Goal: Check status: Check status

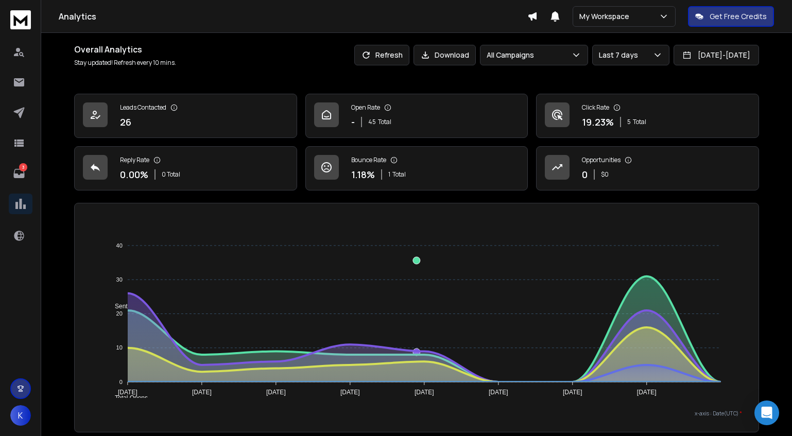
scroll to position [267, 0]
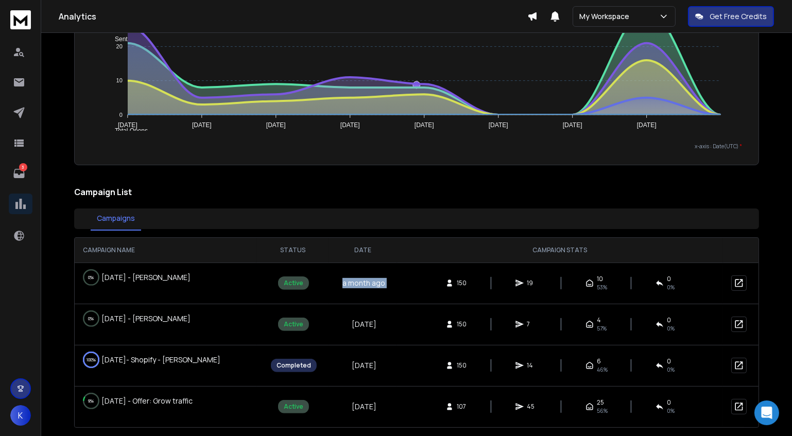
drag, startPoint x: 420, startPoint y: 298, endPoint x: 298, endPoint y: 269, distance: 125.4
click at [298, 269] on tr "0 % [DATE] - [PERSON_NAME] Active a month ago 150 19 10 53 % 0 0 %" at bounding box center [417, 283] width 684 height 41
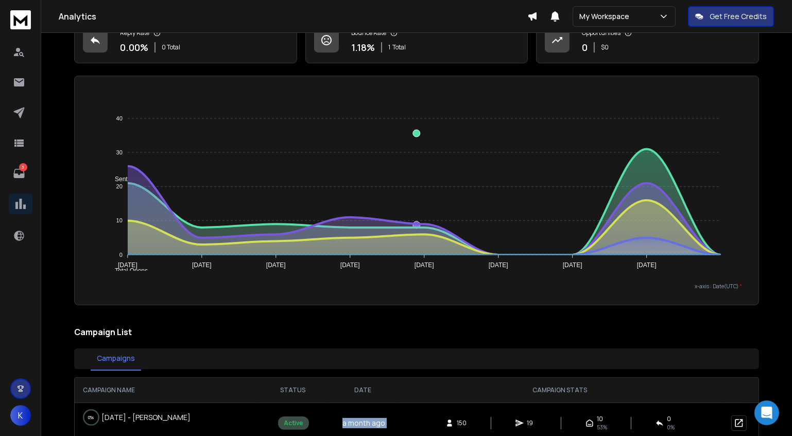
scroll to position [127, 0]
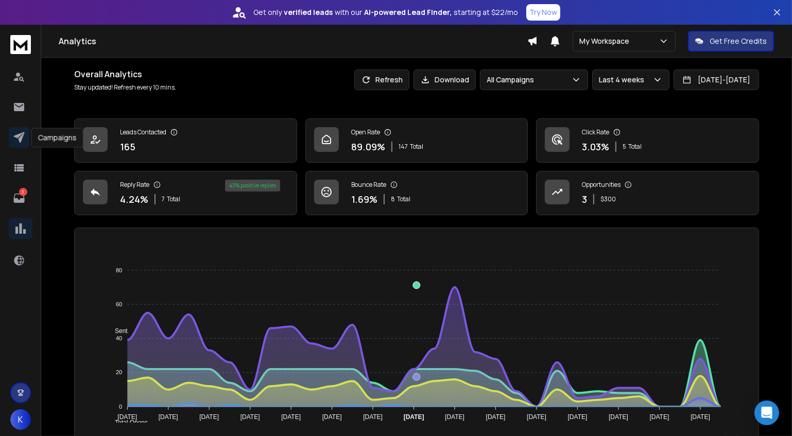
click at [13, 147] on link at bounding box center [19, 137] width 21 height 21
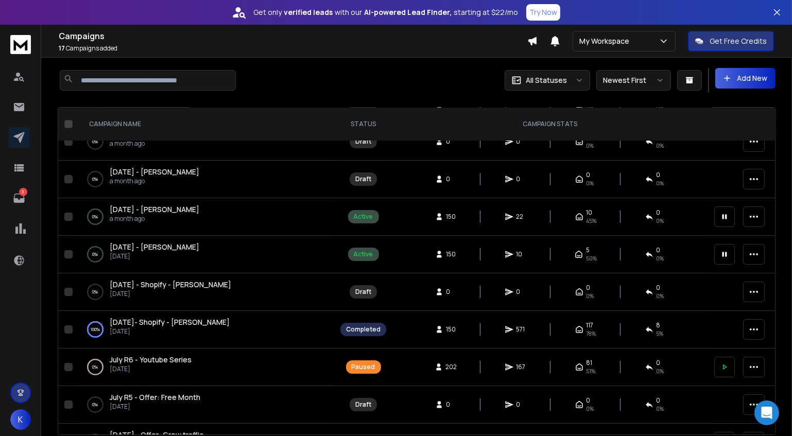
scroll to position [46, 0]
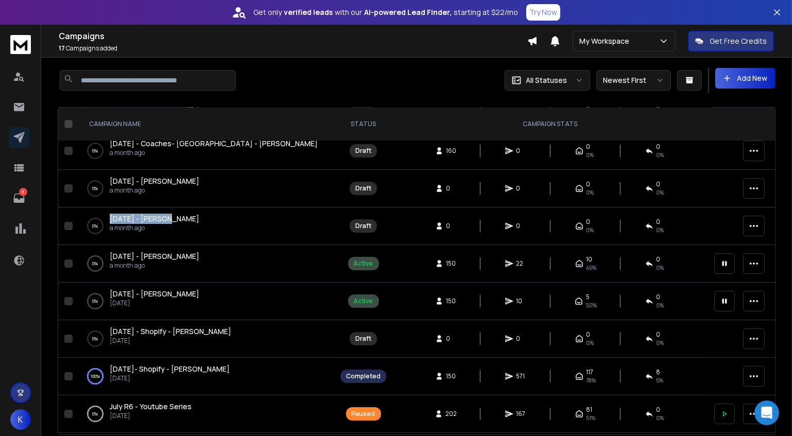
copy span "[DATE] - [PERSON_NAME]"
drag, startPoint x: 184, startPoint y: 217, endPoint x: 106, endPoint y: 216, distance: 77.8
click at [106, 216] on div "0 % [DATE] - [PERSON_NAME] a month ago" at bounding box center [205, 226] width 237 height 25
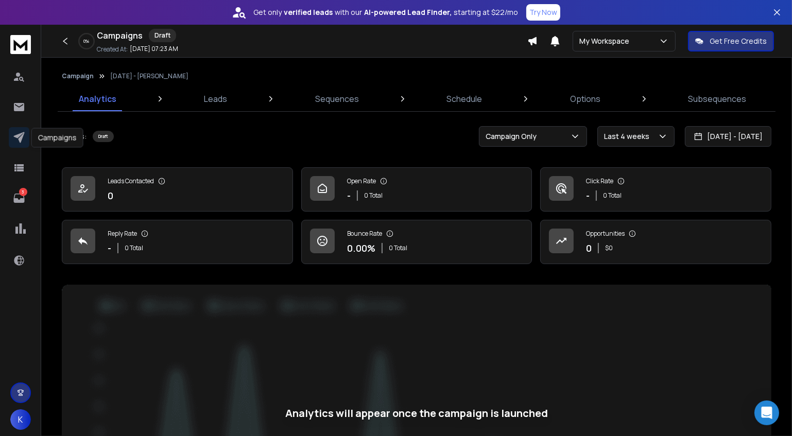
click at [20, 141] on icon at bounding box center [18, 137] width 11 height 11
